Goal: Task Accomplishment & Management: Manage account settings

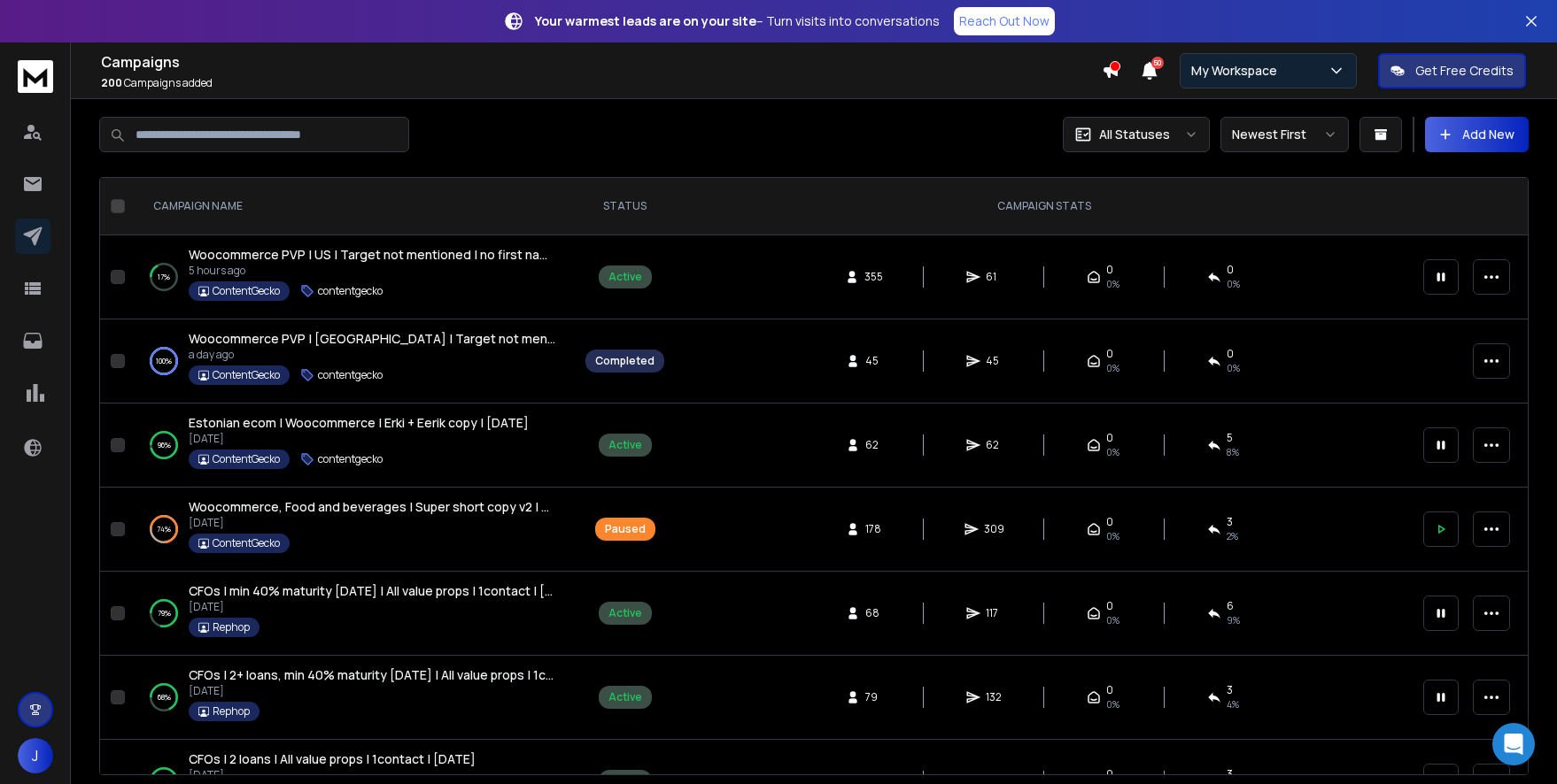
click at [1246, 77] on p "My Workspace" at bounding box center [1238, 71] width 93 height 17
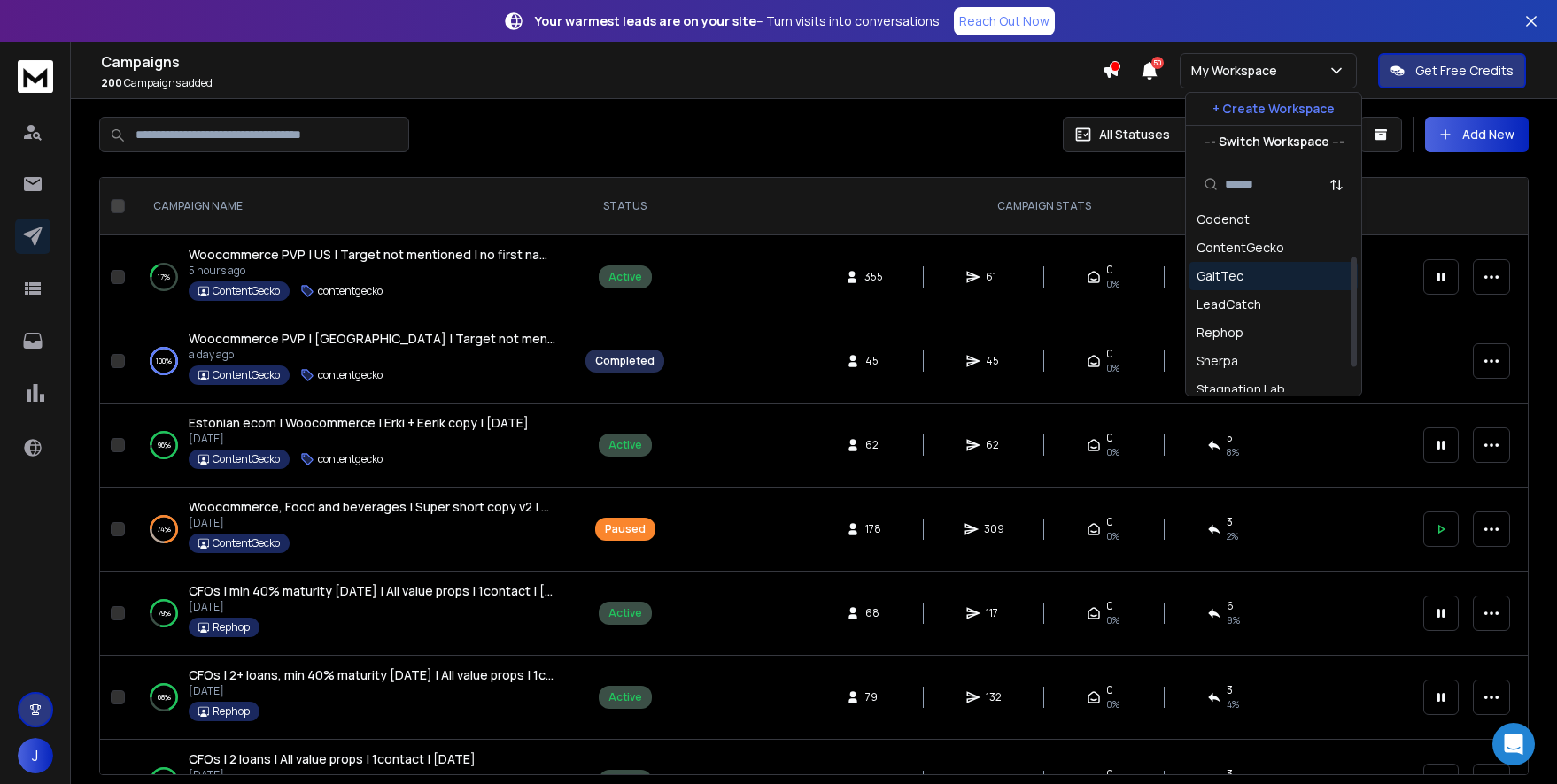
scroll to position [106, 0]
click at [1245, 300] on div "Rephop" at bounding box center [1274, 292] width 168 height 28
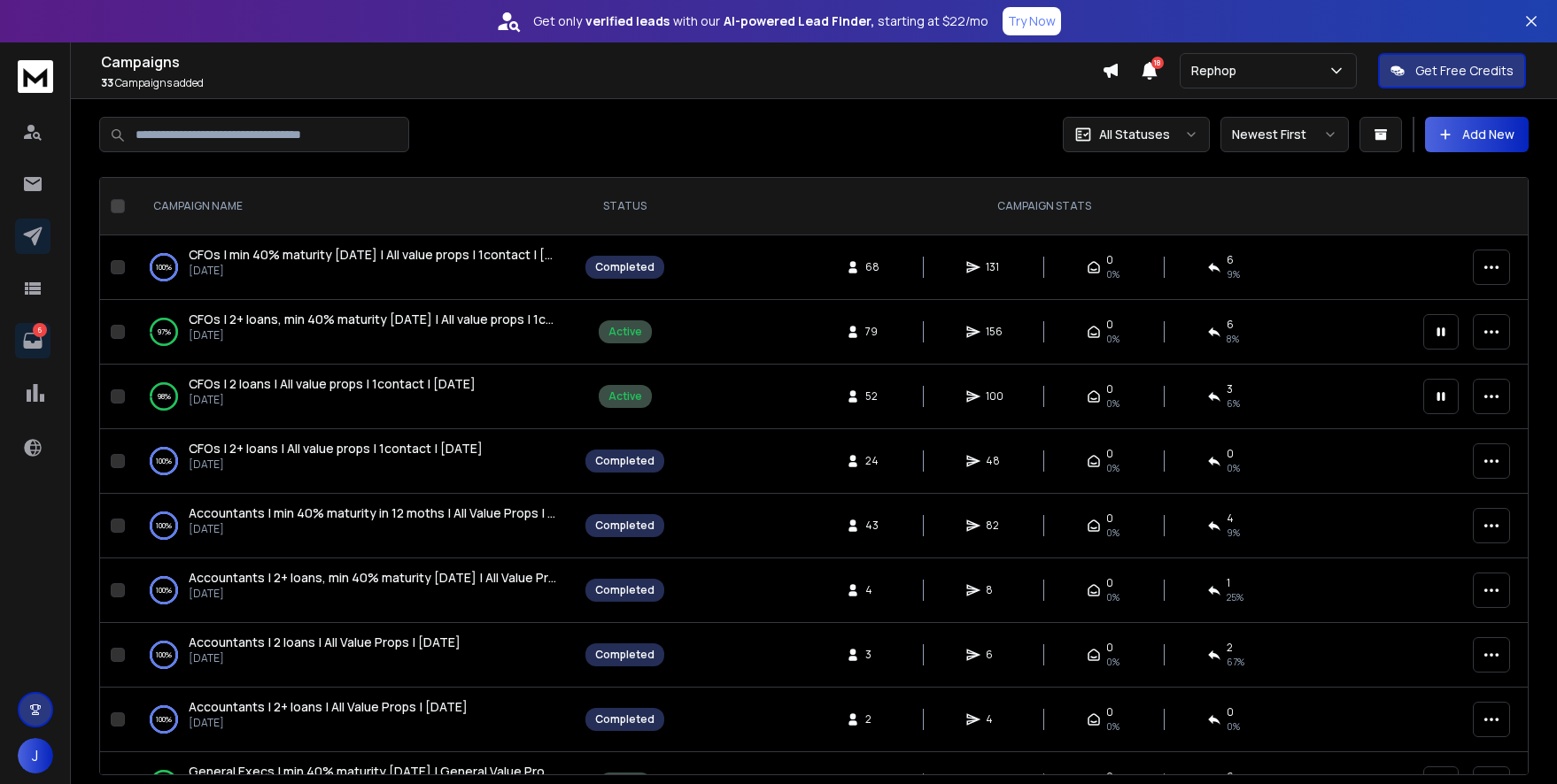
click at [37, 342] on icon at bounding box center [32, 340] width 18 height 15
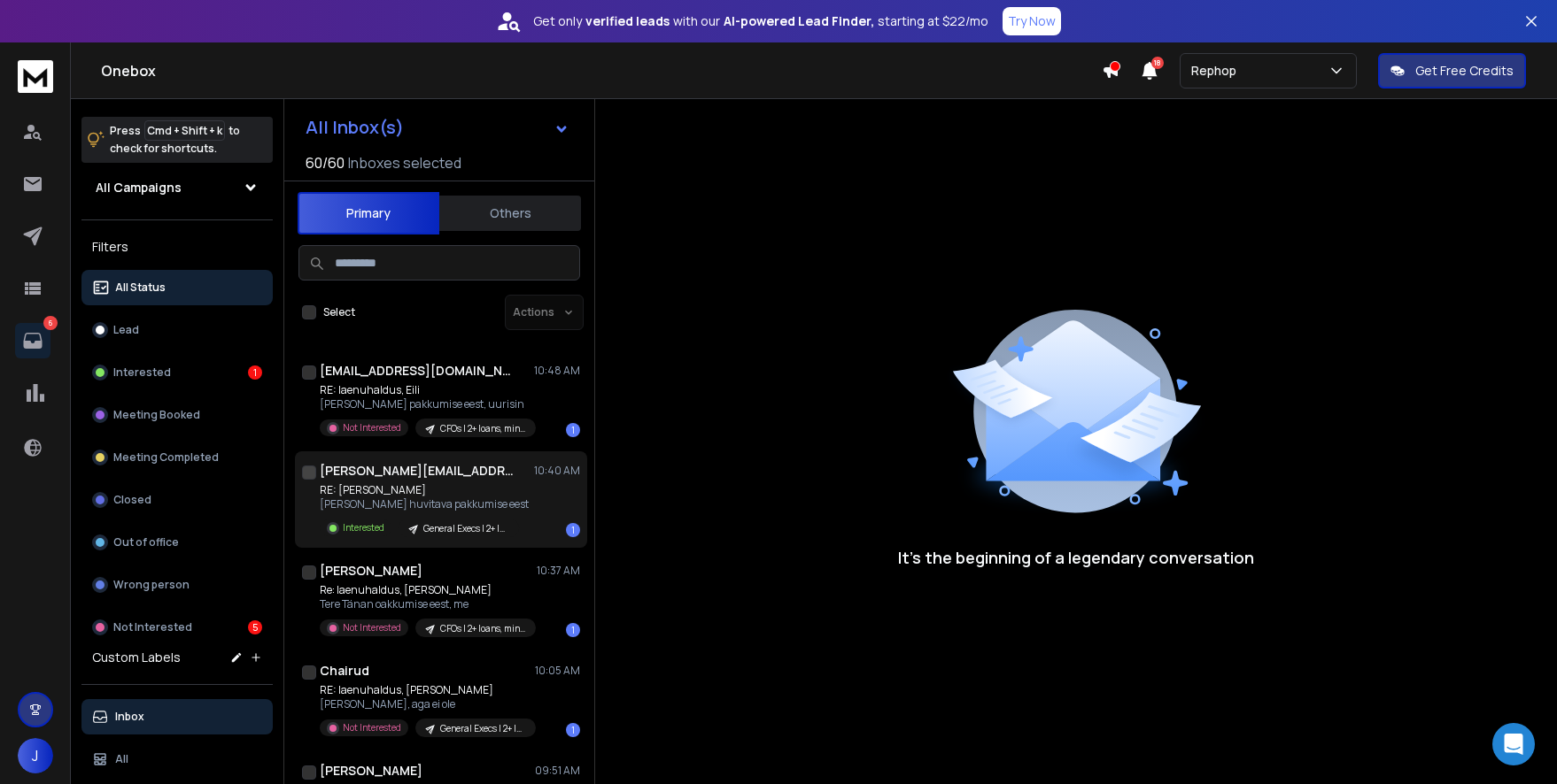
click at [397, 483] on p "RE: laenuhaldus, Arnold" at bounding box center [425, 490] width 209 height 15
